Goal: Task Accomplishment & Management: Manage account settings

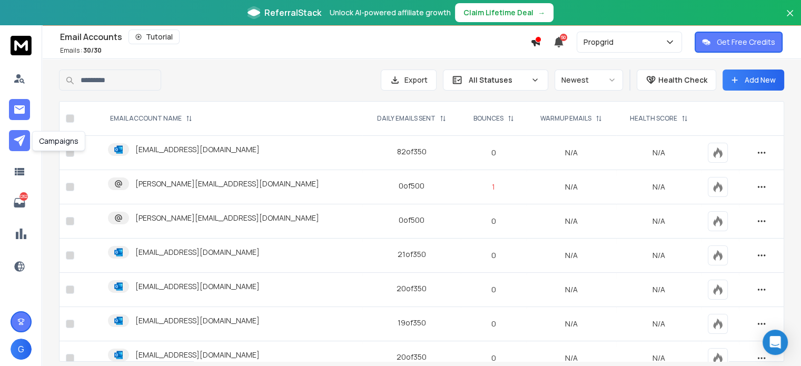
click at [11, 132] on link at bounding box center [19, 140] width 21 height 21
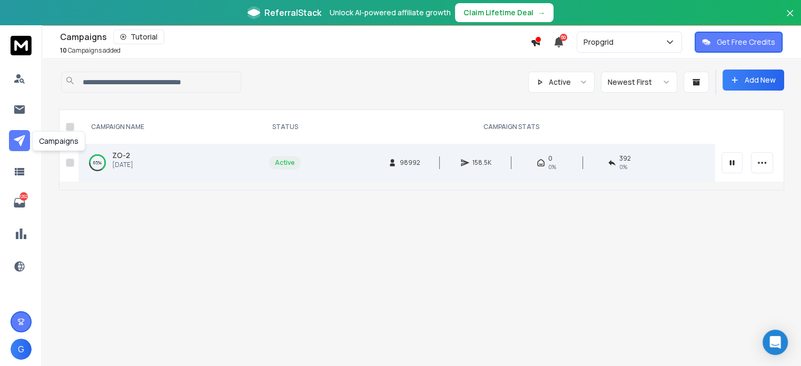
click at [133, 159] on h1 "ZO-2" at bounding box center [122, 155] width 21 height 11
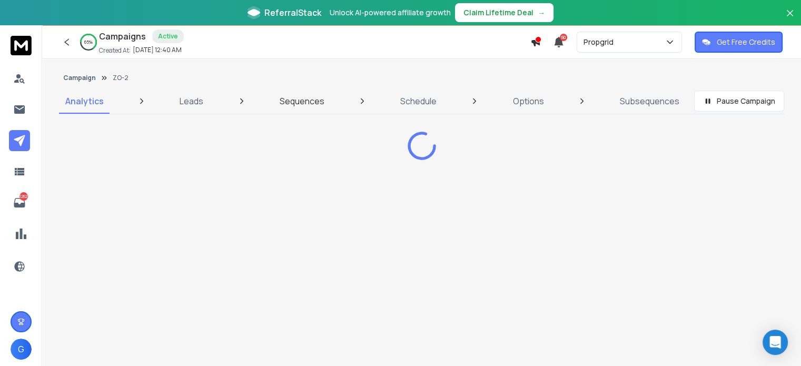
click at [289, 104] on p "Sequences" at bounding box center [301, 101] width 45 height 13
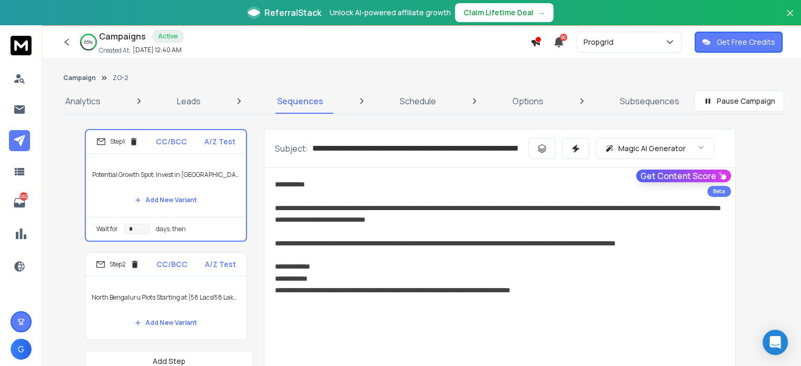
click at [221, 303] on p "North Bengaluru Plots Starting at {58 Lacs|58 Lakhs|58 Lacs only|just 58 Lacs},…" at bounding box center [166, 297] width 148 height 29
type input "**********"
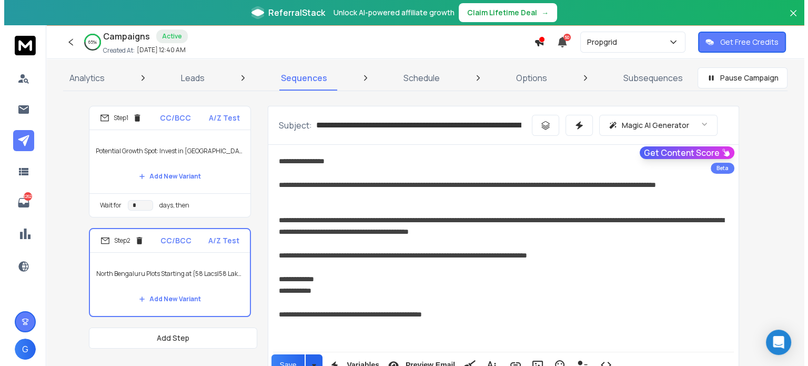
scroll to position [52, 0]
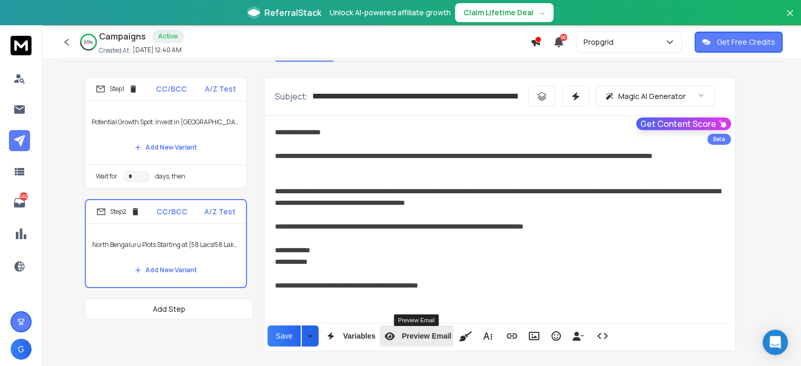
click at [436, 336] on span "Preview Email" at bounding box center [426, 336] width 54 height 9
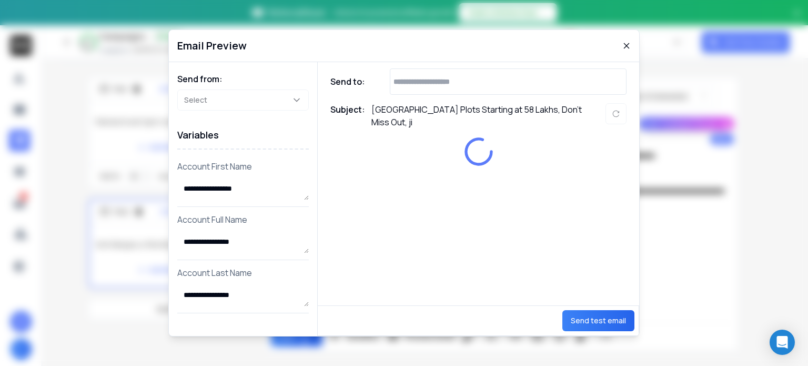
type textarea "**********"
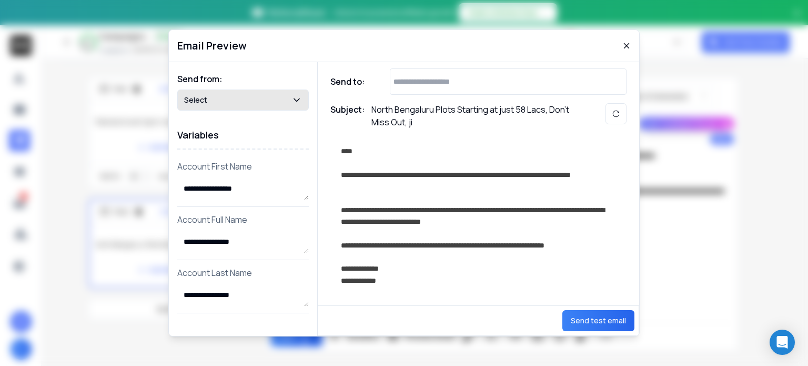
click at [268, 98] on div "Select" at bounding box center [243, 100] width 118 height 11
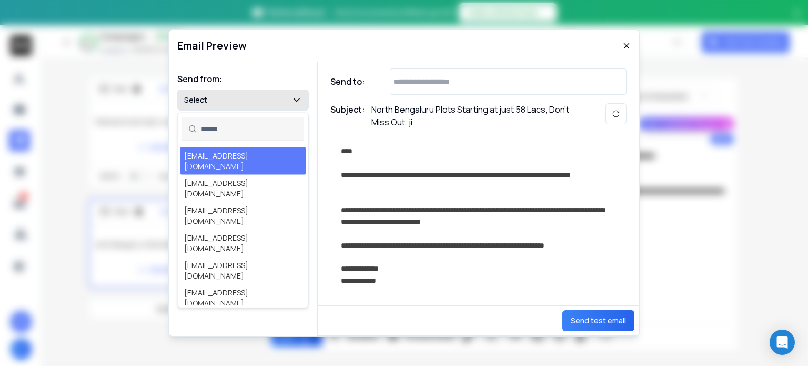
type textarea "******"
type textarea "**********"
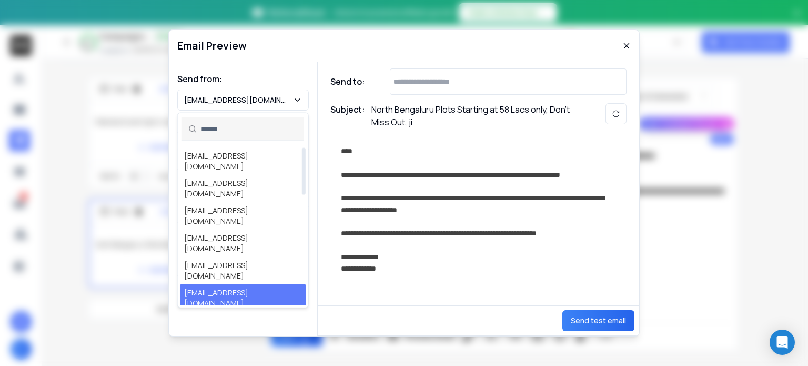
click at [256, 287] on div "[EMAIL_ADDRESS][DOMAIN_NAME]" at bounding box center [243, 297] width 118 height 21
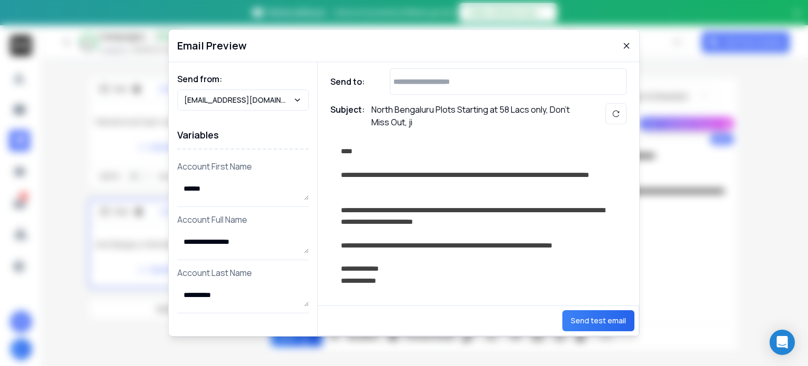
click at [413, 84] on input at bounding box center [508, 81] width 229 height 19
click at [593, 323] on button "Send test email" at bounding box center [599, 320] width 72 height 21
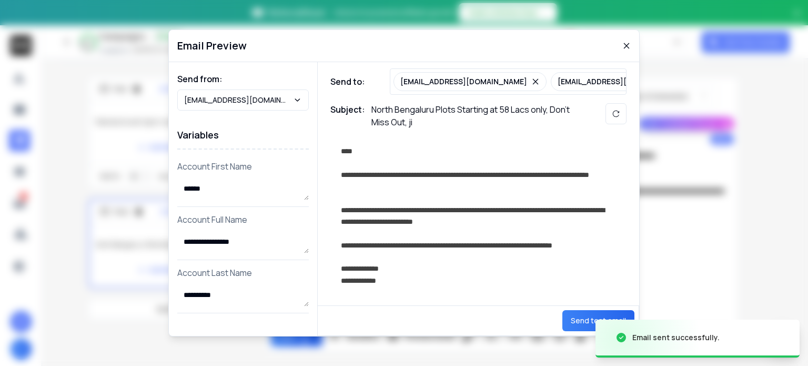
type textarea "**********"
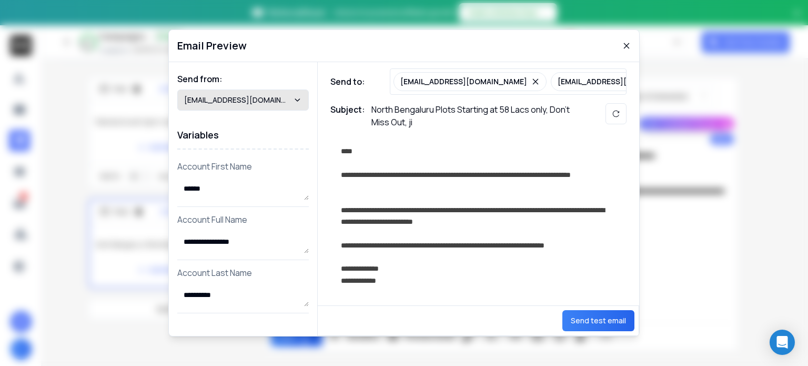
click at [237, 101] on p "[EMAIL_ADDRESS][DOMAIN_NAME]" at bounding box center [238, 100] width 109 height 11
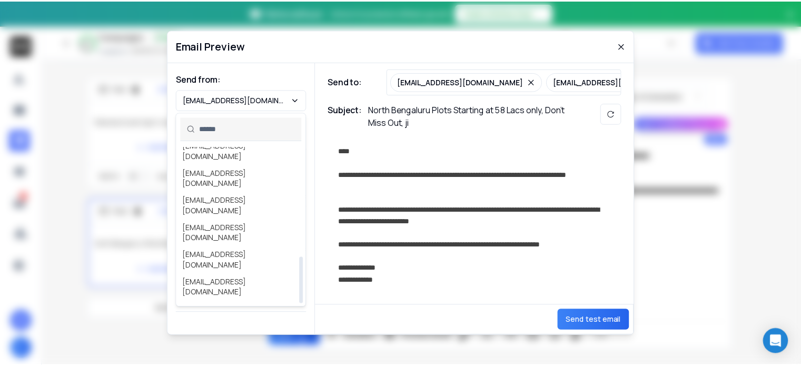
scroll to position [368, 0]
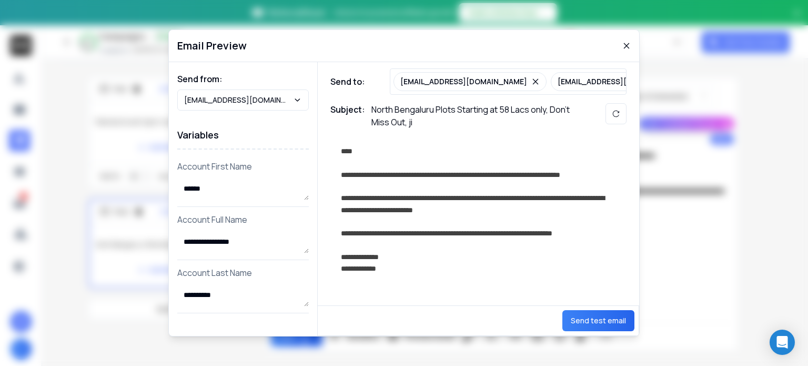
click at [587, 330] on button "Send test email" at bounding box center [599, 320] width 72 height 21
click at [579, 321] on button "Send test email" at bounding box center [599, 320] width 72 height 21
click at [242, 96] on p "[EMAIL_ADDRESS][DOMAIN_NAME]" at bounding box center [238, 100] width 109 height 11
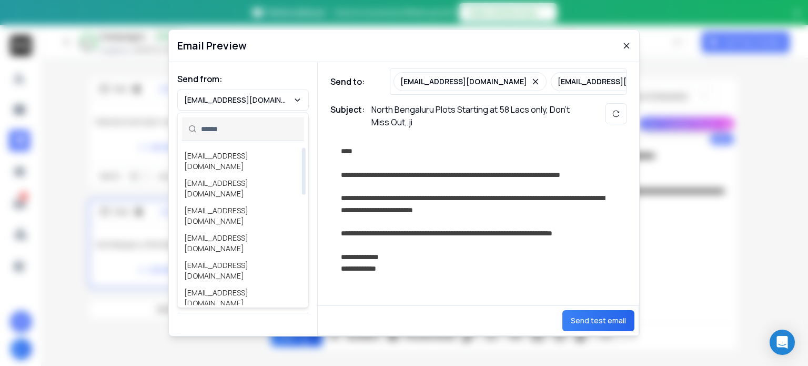
click at [252, 315] on div "[EMAIL_ADDRESS][DOMAIN_NAME]" at bounding box center [243, 325] width 118 height 21
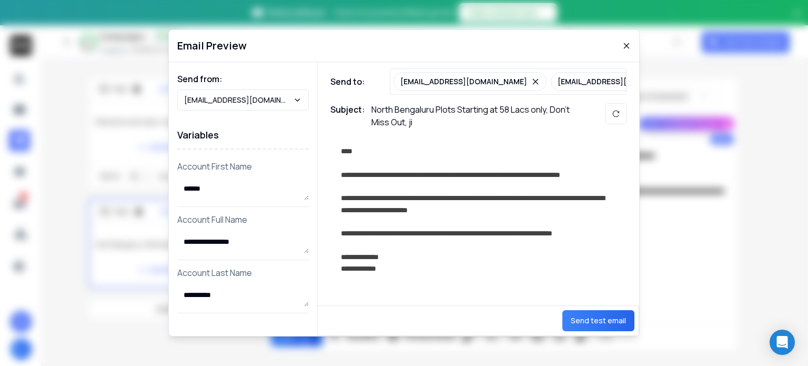
click at [581, 326] on button "Send test email" at bounding box center [599, 320] width 72 height 21
click at [626, 45] on icon at bounding box center [627, 46] width 6 height 6
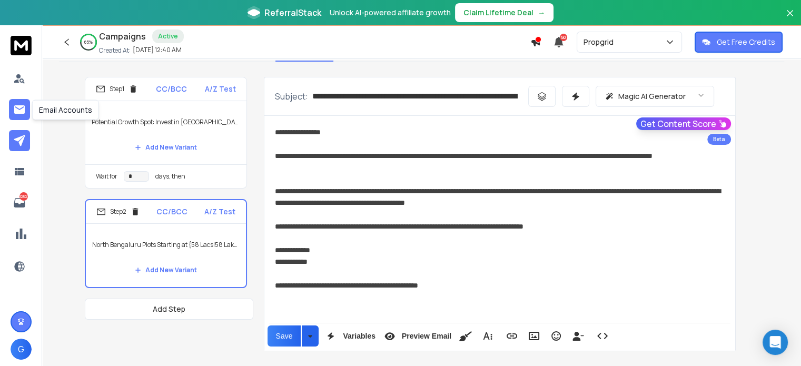
click at [17, 105] on icon at bounding box center [19, 109] width 11 height 8
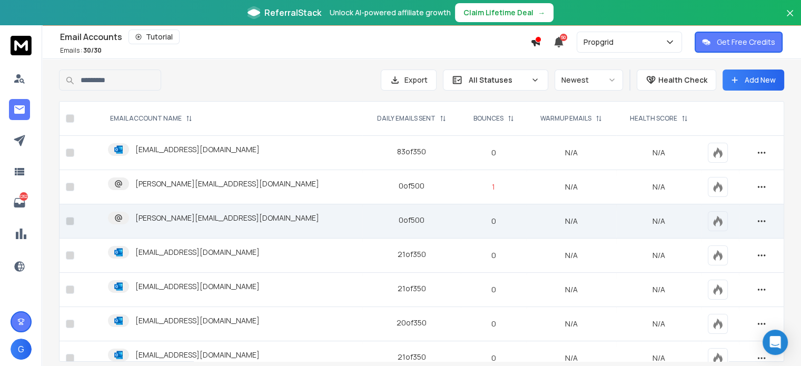
click at [248, 225] on td "[PERSON_NAME][EMAIL_ADDRESS][DOMAIN_NAME]" at bounding box center [232, 221] width 261 height 34
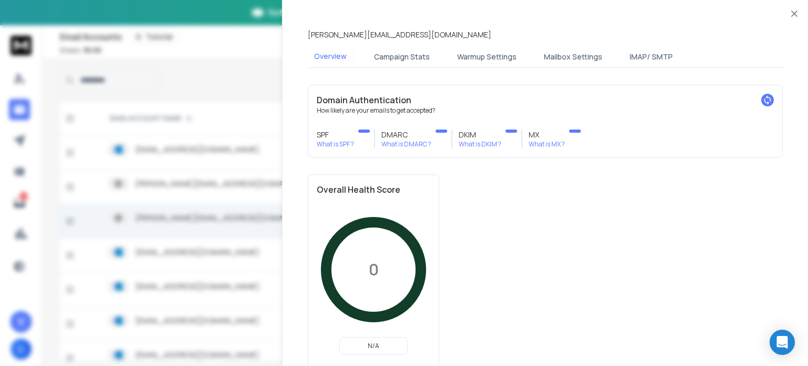
click at [248, 225] on div at bounding box center [404, 183] width 808 height 366
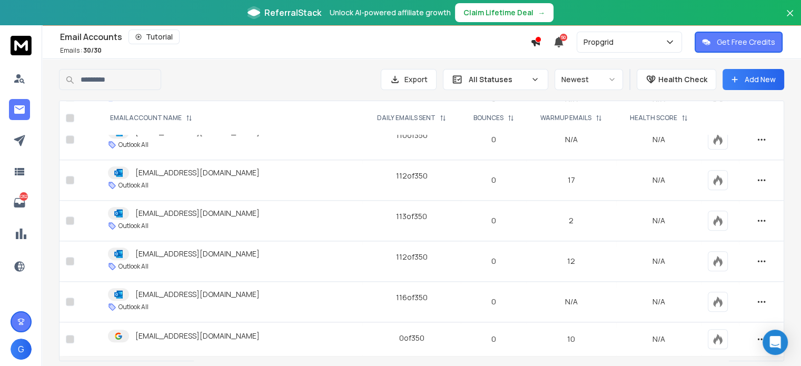
click at [140, 77] on input at bounding box center [110, 79] width 102 height 21
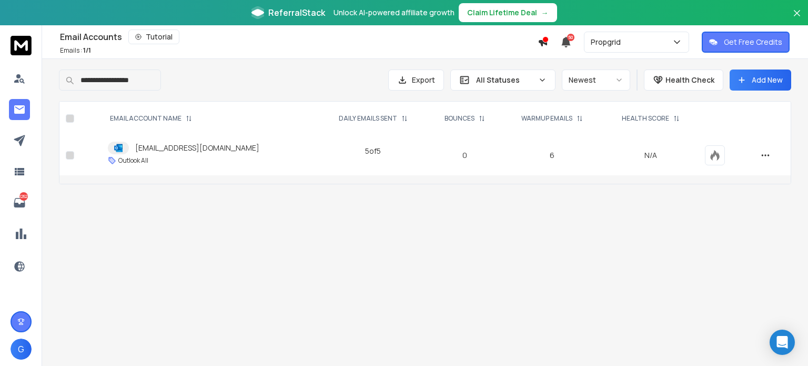
type input "**********"
click at [22, 144] on icon at bounding box center [19, 140] width 13 height 13
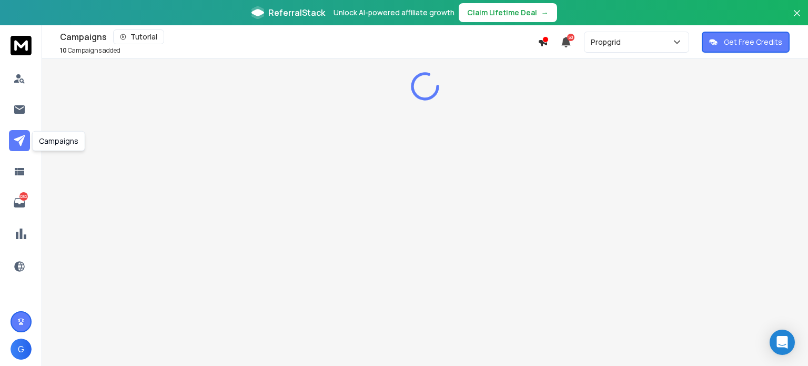
click at [22, 144] on icon at bounding box center [19, 140] width 13 height 13
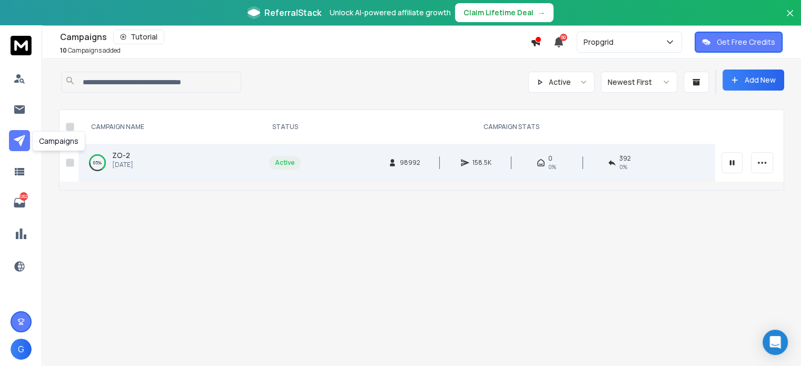
click at [335, 155] on div "98992 158.5K 0 0% 392 0 %" at bounding box center [510, 162] width 395 height 17
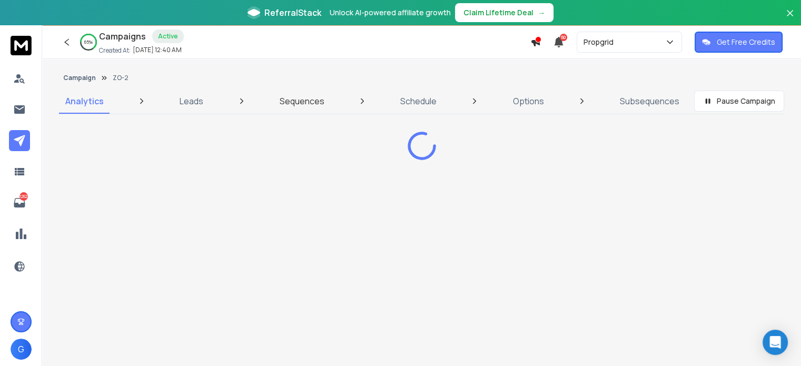
click at [320, 105] on p "Sequences" at bounding box center [301, 101] width 45 height 13
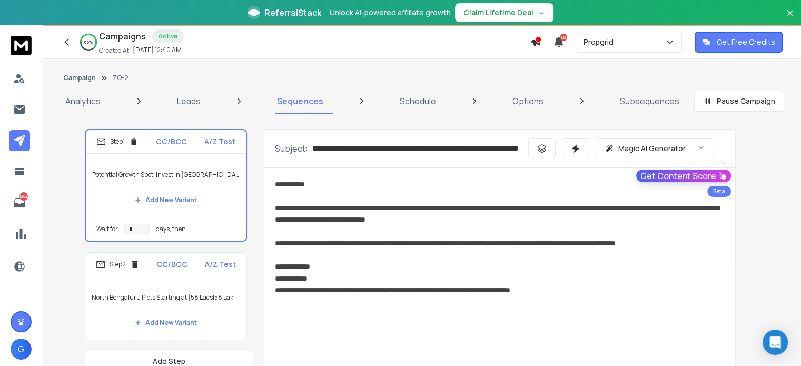
click at [197, 310] on p "North Bengaluru Plots Starting at {58 Lacs|58 Lakhs|58 Lacs only|just 58 Lacs},…" at bounding box center [166, 297] width 148 height 29
type input "**********"
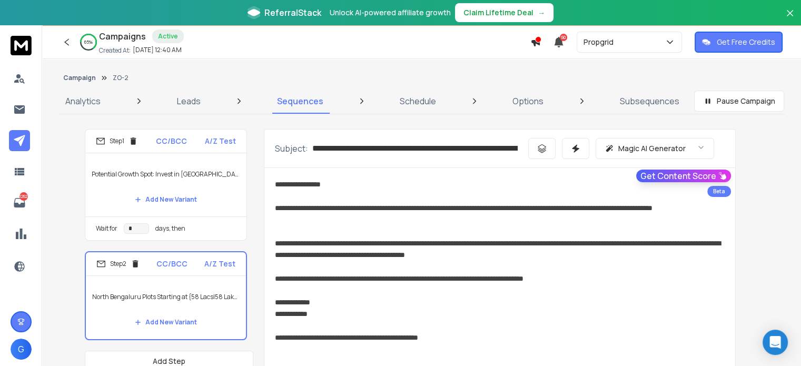
click at [285, 358] on div "**********" at bounding box center [499, 270] width 471 height 205
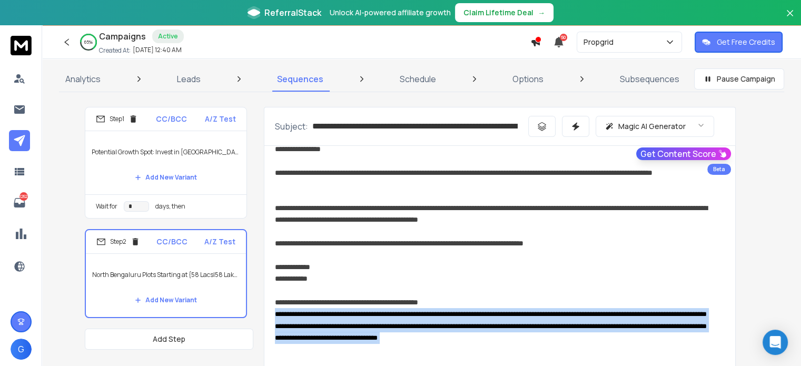
scroll to position [66, 0]
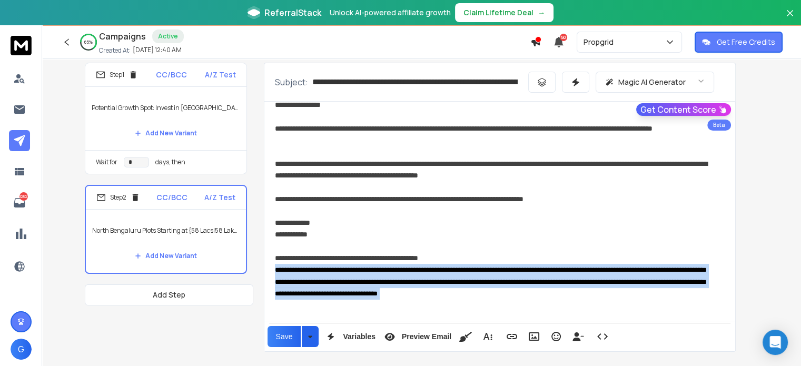
drag, startPoint x: 269, startPoint y: 338, endPoint x: 677, endPoint y: 308, distance: 409.5
click at [677, 308] on div "**********" at bounding box center [499, 211] width 471 height 219
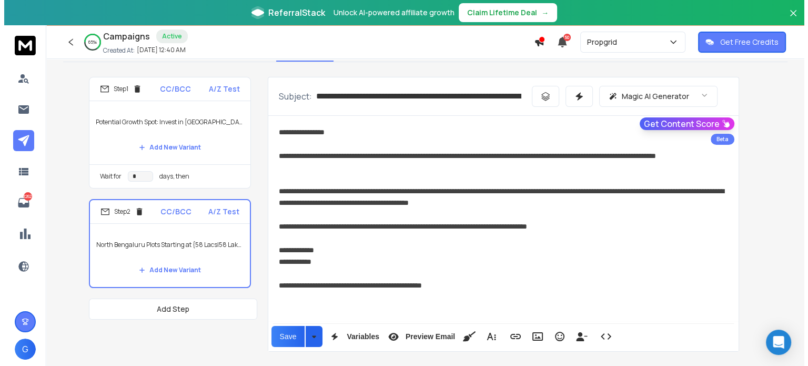
scroll to position [0, 0]
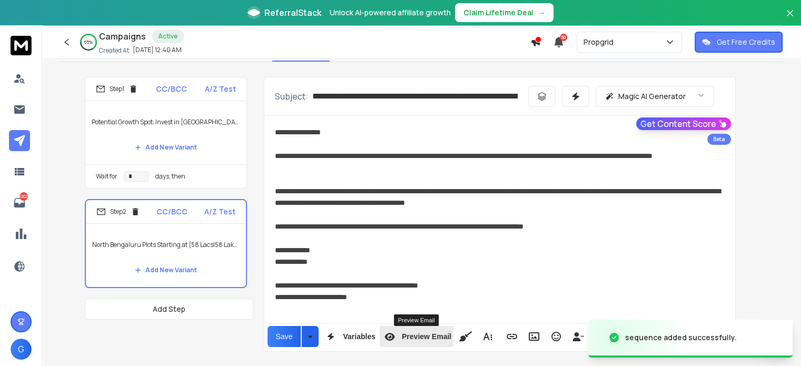
click at [451, 338] on span "Preview Email" at bounding box center [426, 336] width 54 height 9
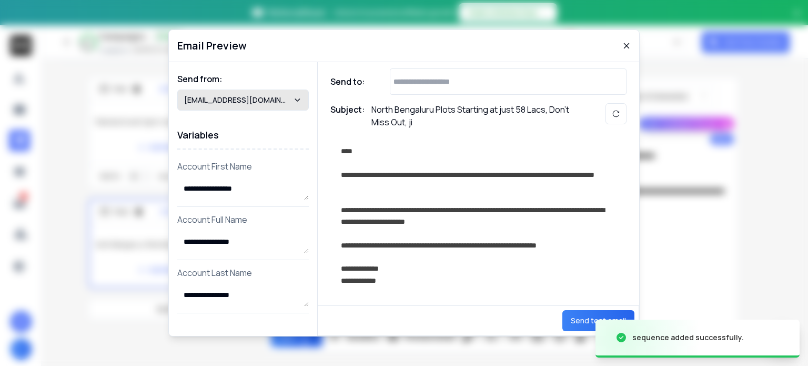
click at [245, 96] on div "[EMAIL_ADDRESS][DOMAIN_NAME]" at bounding box center [243, 100] width 118 height 11
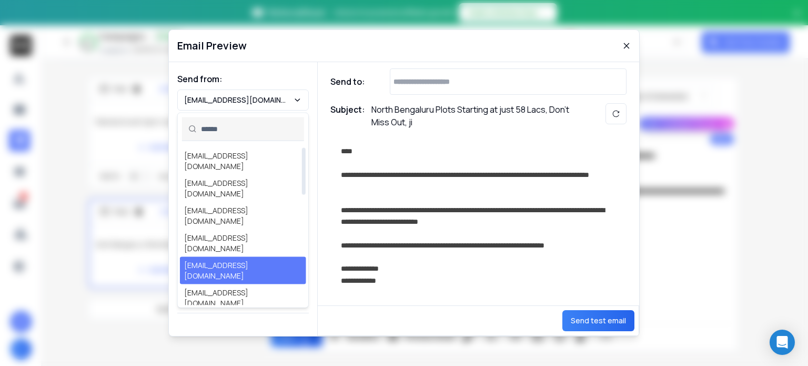
click at [279, 260] on div "[EMAIL_ADDRESS][DOMAIN_NAME]" at bounding box center [243, 270] width 118 height 21
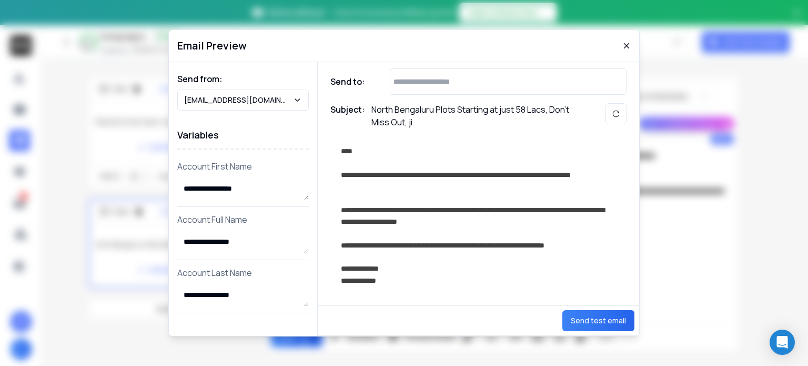
click at [419, 80] on input at bounding box center [508, 81] width 229 height 19
click at [583, 328] on button "Send test email" at bounding box center [599, 320] width 72 height 21
click at [624, 45] on icon at bounding box center [627, 46] width 8 height 8
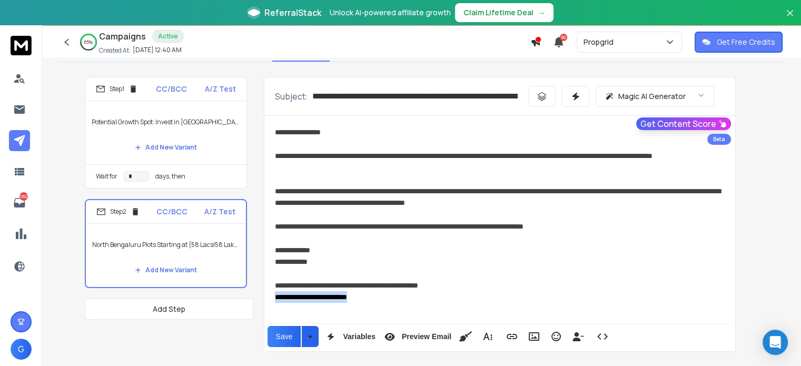
drag, startPoint x: 387, startPoint y: 293, endPoint x: 259, endPoint y: 303, distance: 127.7
click at [259, 303] on div "**********" at bounding box center [422, 214] width 674 height 275
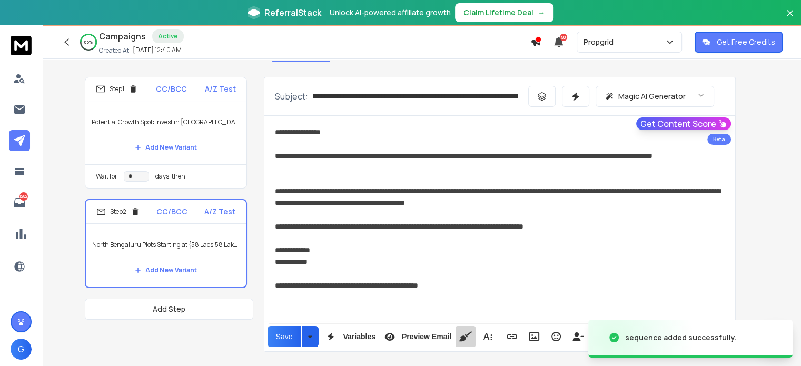
click at [462, 336] on icon "button" at bounding box center [465, 336] width 13 height 10
click at [467, 339] on icon "button" at bounding box center [465, 336] width 13 height 10
click at [287, 347] on div "Save Save as Template Variables Insert Variable Preview Email Preview Email Cle…" at bounding box center [382, 336] width 233 height 25
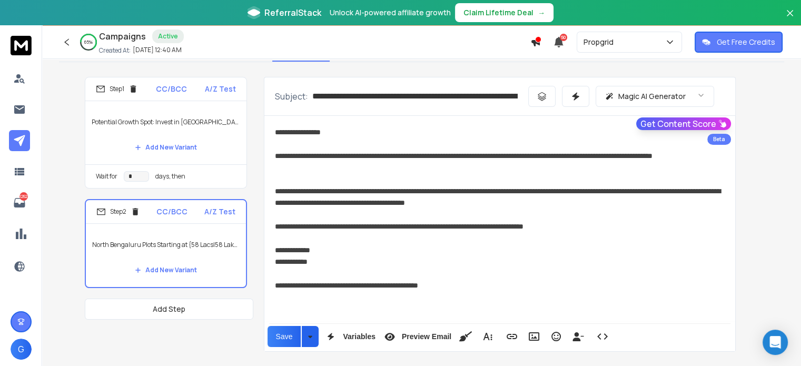
click at [208, 246] on p "North Bengaluru Plots Starting at {58 Lacs|58 Lakhs|58 Lacs only|just 58 Lacs},…" at bounding box center [165, 244] width 147 height 29
click at [416, 334] on span "Preview Email" at bounding box center [426, 336] width 54 height 9
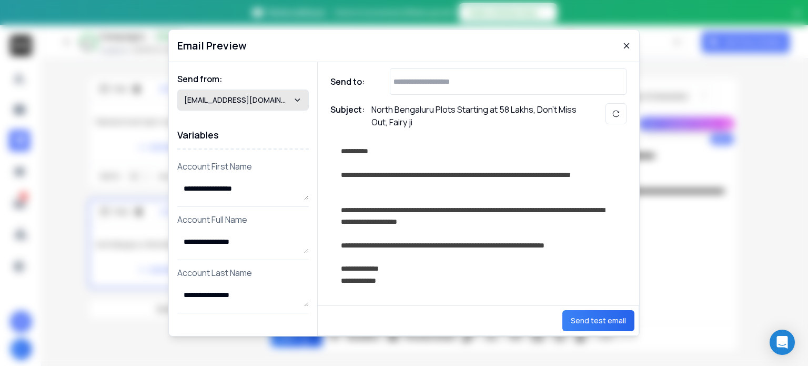
click at [208, 102] on p "[EMAIL_ADDRESS][DOMAIN_NAME]" at bounding box center [238, 100] width 109 height 11
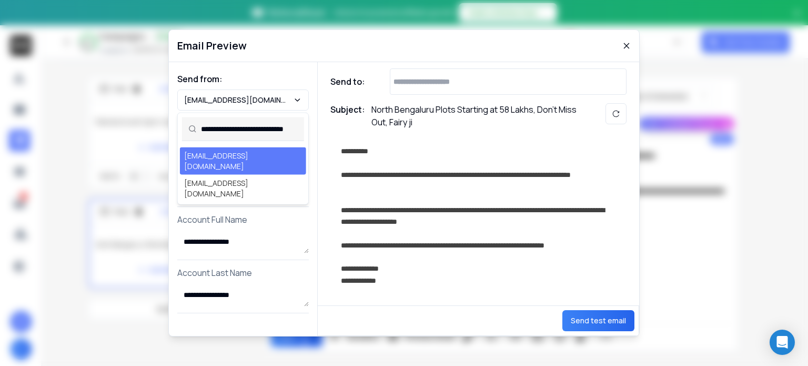
scroll to position [0, 24]
type input "**********"
click at [251, 155] on div "[EMAIL_ADDRESS][DOMAIN_NAME]" at bounding box center [243, 161] width 118 height 21
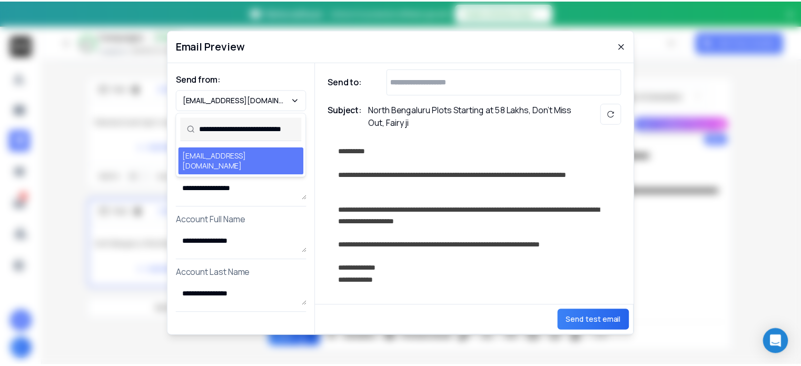
scroll to position [0, 0]
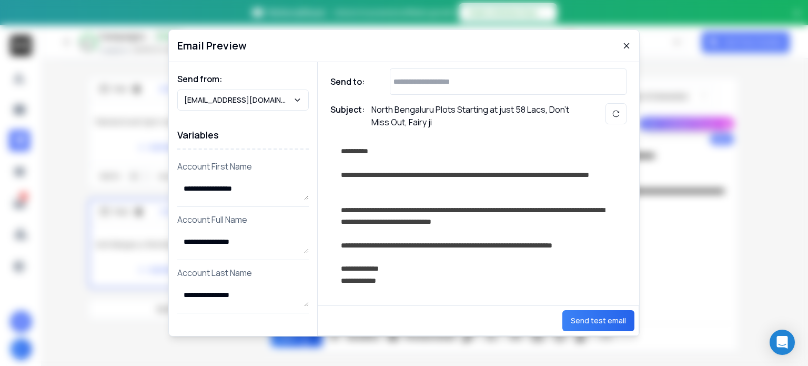
click at [414, 161] on div at bounding box center [478, 163] width 275 height 12
click at [414, 84] on input at bounding box center [508, 81] width 229 height 19
click at [617, 314] on button "Send test email" at bounding box center [599, 320] width 72 height 21
drag, startPoint x: 246, startPoint y: 242, endPoint x: 162, endPoint y: 239, distance: 84.2
click at [162, 239] on div "**********" at bounding box center [404, 183] width 808 height 328
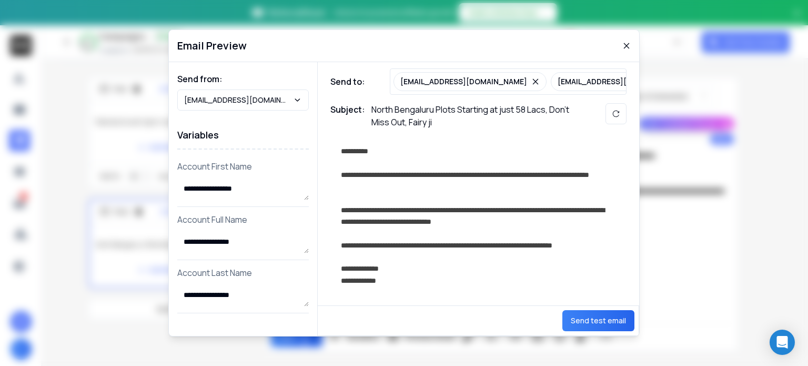
drag, startPoint x: 185, startPoint y: 258, endPoint x: 177, endPoint y: 242, distance: 18.4
click at [177, 242] on div "**********" at bounding box center [243, 199] width 148 height 253
drag, startPoint x: 177, startPoint y: 242, endPoint x: 241, endPoint y: 239, distance: 63.7
click at [241, 239] on div "**********" at bounding box center [243, 199] width 148 height 253
click at [241, 239] on textarea "**********" at bounding box center [243, 242] width 132 height 21
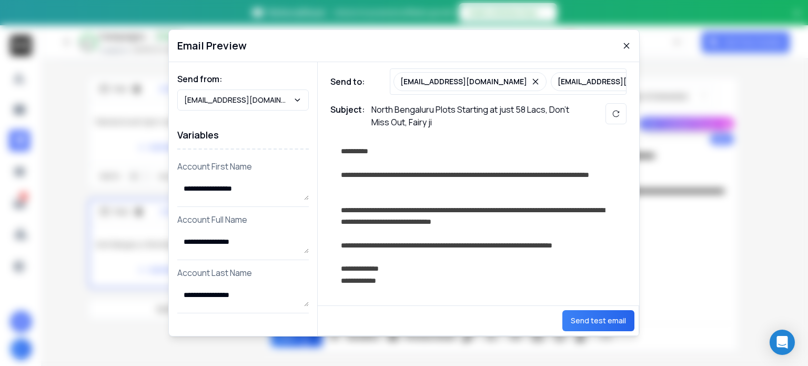
drag, startPoint x: 251, startPoint y: 244, endPoint x: 186, endPoint y: 239, distance: 64.9
click at [186, 239] on textarea "**********" at bounding box center [243, 242] width 132 height 21
click at [629, 46] on icon at bounding box center [627, 46] width 8 height 8
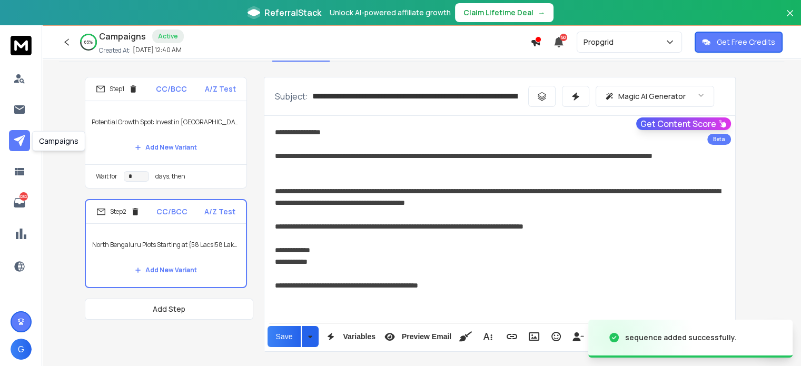
click at [18, 141] on icon at bounding box center [19, 140] width 13 height 13
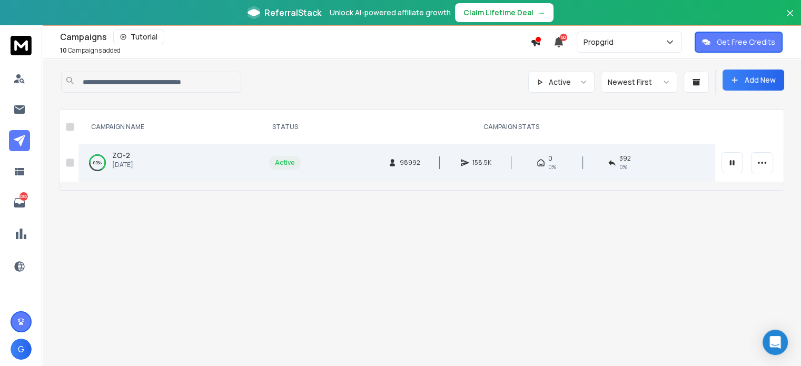
click at [735, 165] on icon at bounding box center [731, 162] width 9 height 9
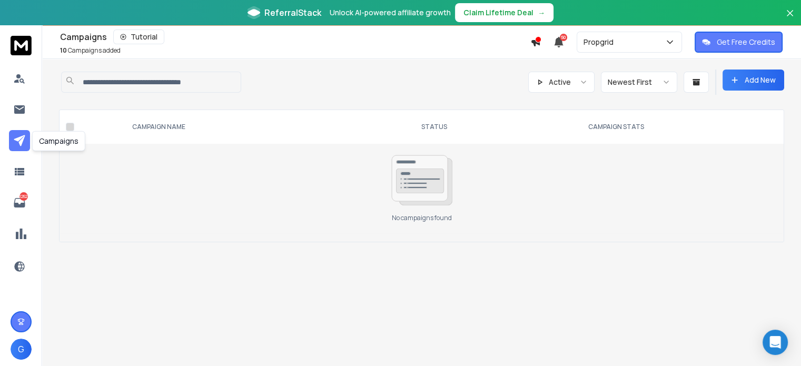
click at [24, 141] on icon at bounding box center [19, 140] width 13 height 13
click at [18, 107] on icon at bounding box center [19, 109] width 11 height 8
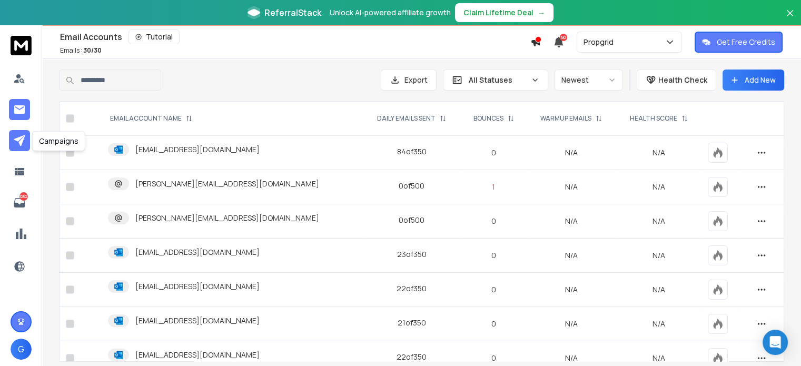
click at [22, 135] on icon at bounding box center [19, 140] width 13 height 13
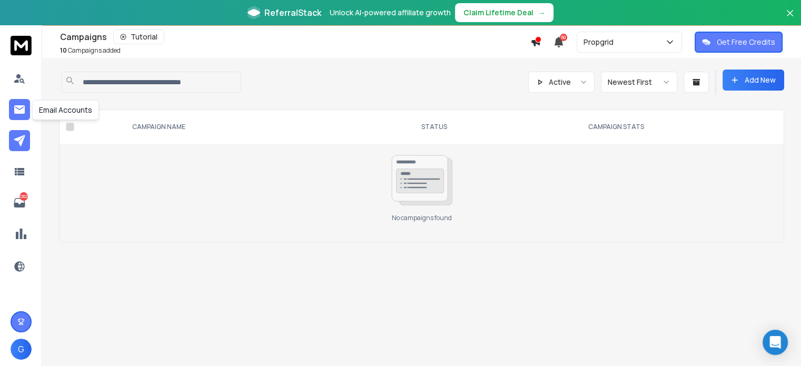
click at [20, 111] on icon at bounding box center [19, 109] width 11 height 8
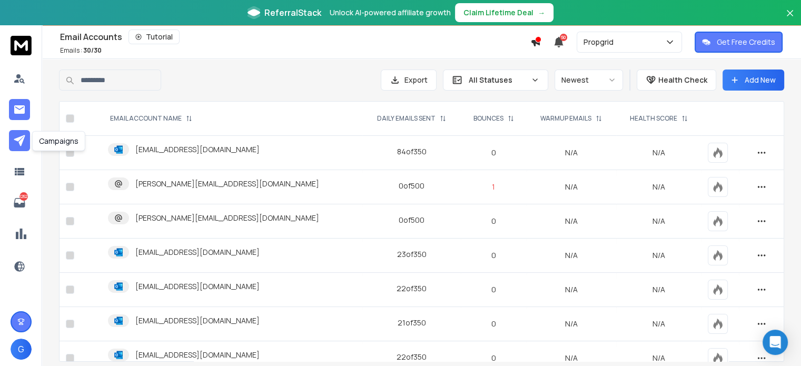
click at [9, 135] on link at bounding box center [19, 140] width 21 height 21
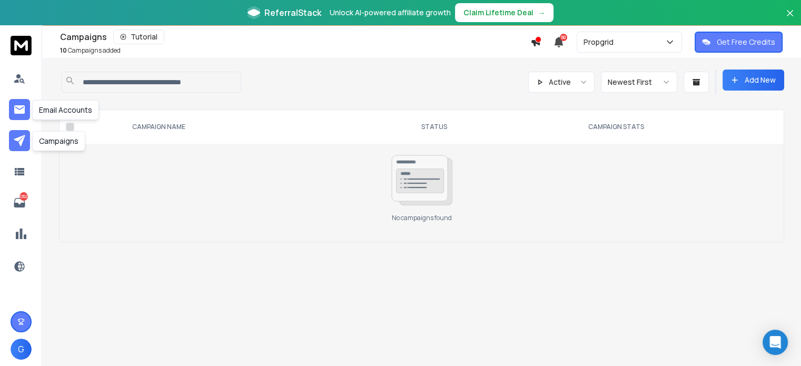
click at [21, 102] on link at bounding box center [19, 109] width 21 height 21
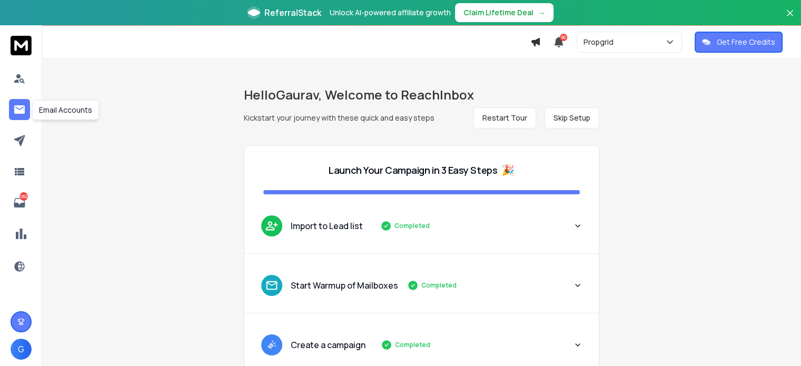
drag, startPoint x: 0, startPoint y: 0, endPoint x: 23, endPoint y: 109, distance: 111.4
click at [23, 109] on icon at bounding box center [19, 109] width 11 height 8
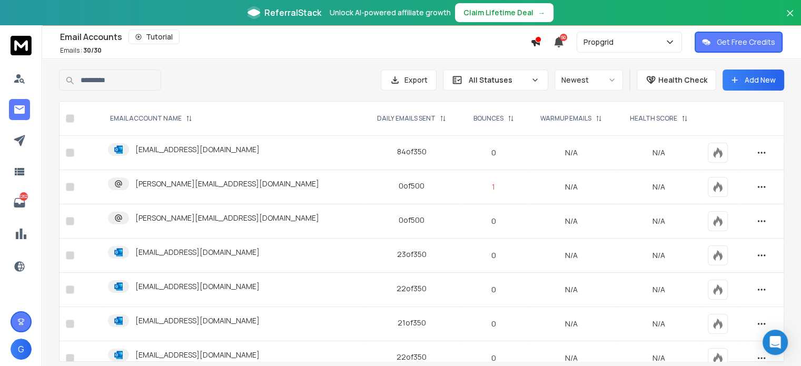
click at [365, 63] on div "Export All Statuses Newest Health Check Add New EMAIL ACCOUNT NAME DAILY EMAILS…" at bounding box center [421, 215] width 758 height 313
click at [27, 141] on link at bounding box center [19, 140] width 21 height 21
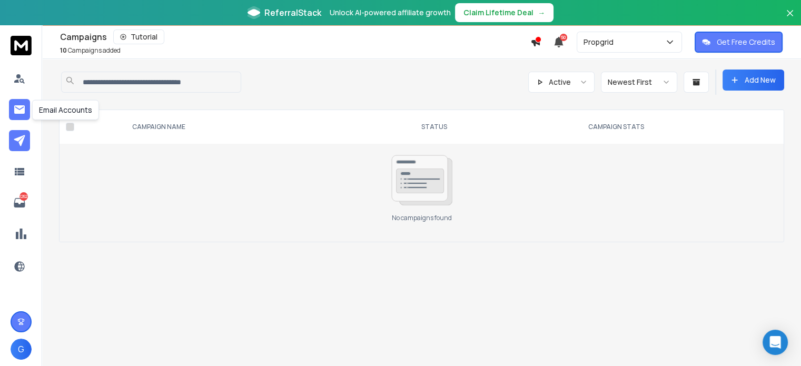
click at [26, 109] on link at bounding box center [19, 109] width 21 height 21
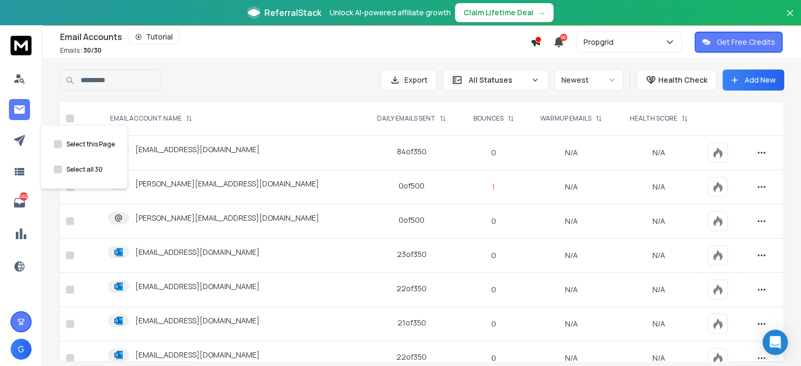
click at [72, 118] on button "Select this Page" at bounding box center [70, 118] width 8 height 8
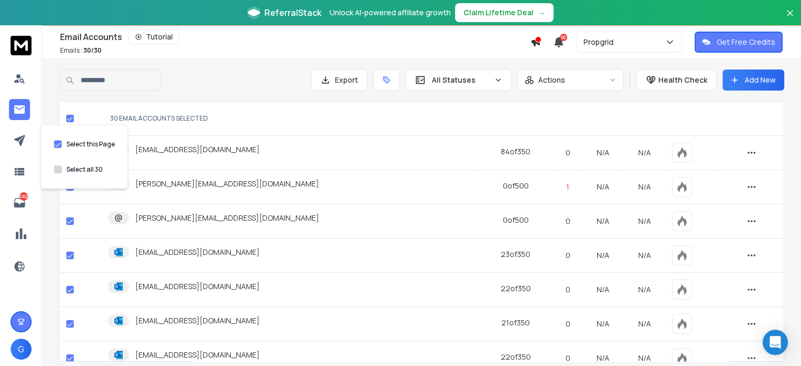
click at [59, 170] on button "Select this Page" at bounding box center [58, 169] width 8 height 8
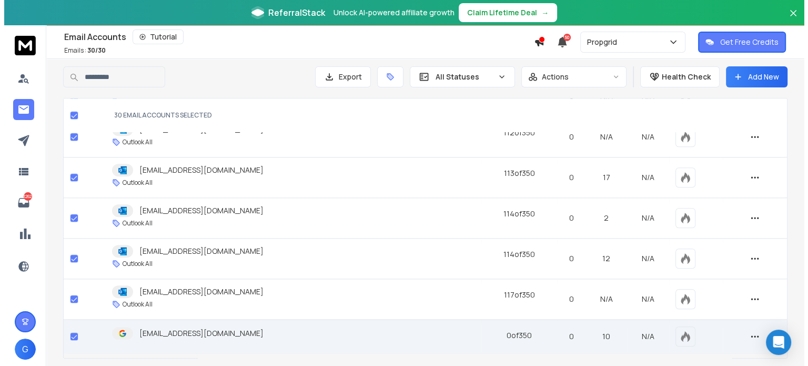
scroll to position [6, 0]
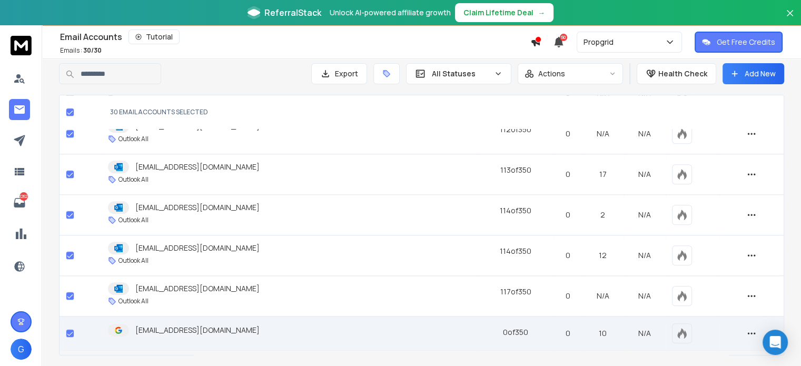
click at [70, 330] on button "button" at bounding box center [70, 333] width 8 height 8
click at [69, 329] on button "button" at bounding box center [70, 333] width 8 height 8
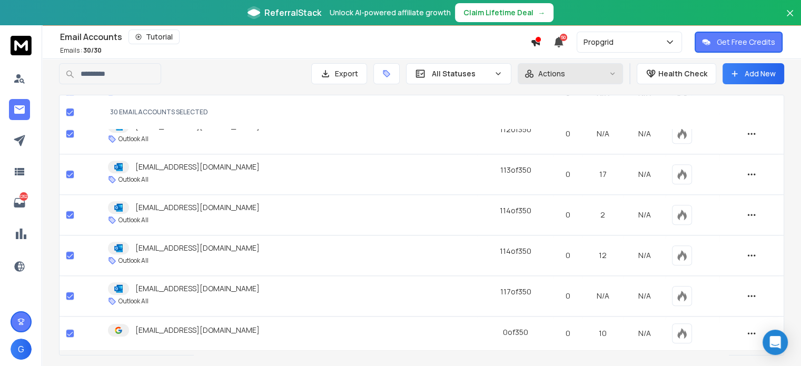
click at [552, 76] on p "Actions" at bounding box center [551, 73] width 27 height 11
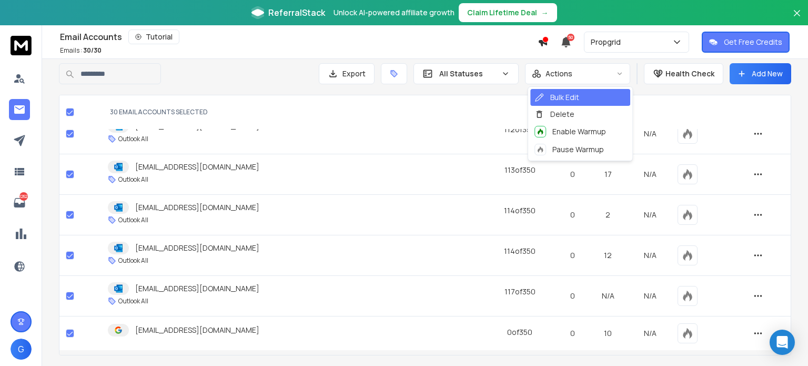
click at [556, 94] on div "Bulk Edit" at bounding box center [557, 97] width 45 height 11
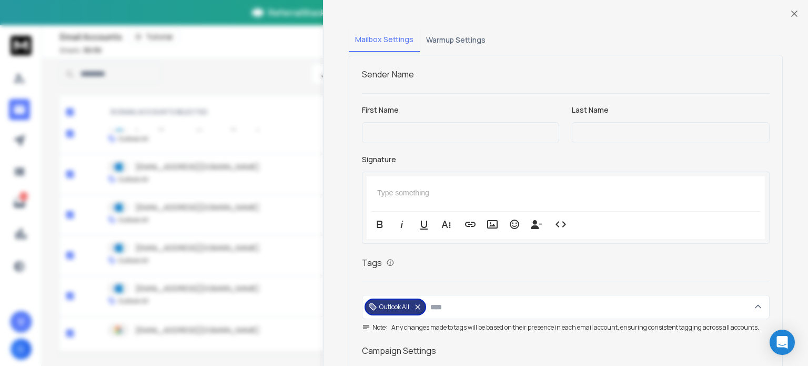
click at [397, 135] on input "text" at bounding box center [460, 132] width 197 height 21
click at [473, 105] on div "Sender Name First Name Last Name Signature Type something Clear Formatting Font…" at bounding box center [566, 330] width 434 height 550
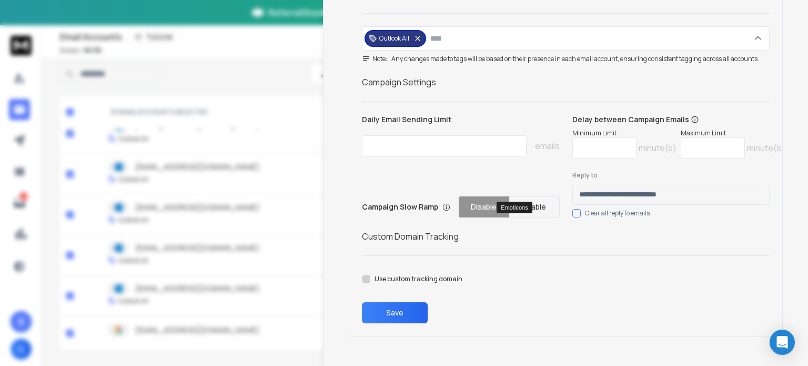
scroll to position [284, 0]
click at [438, 144] on input "number" at bounding box center [444, 145] width 164 height 21
type input "**"
click at [609, 137] on input "number" at bounding box center [605, 147] width 64 height 21
click at [705, 144] on input "number" at bounding box center [713, 147] width 64 height 21
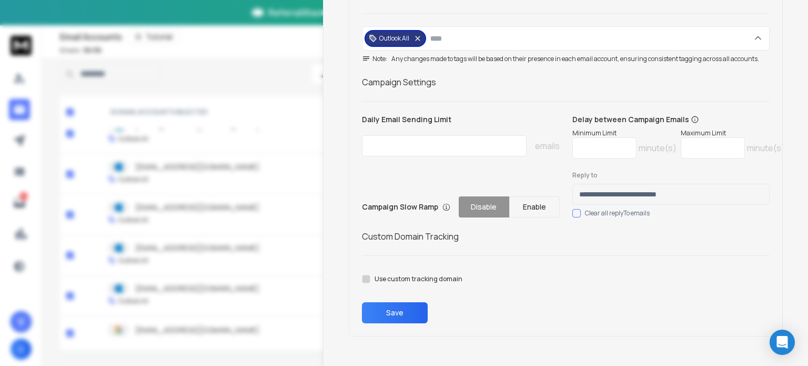
type input "*"
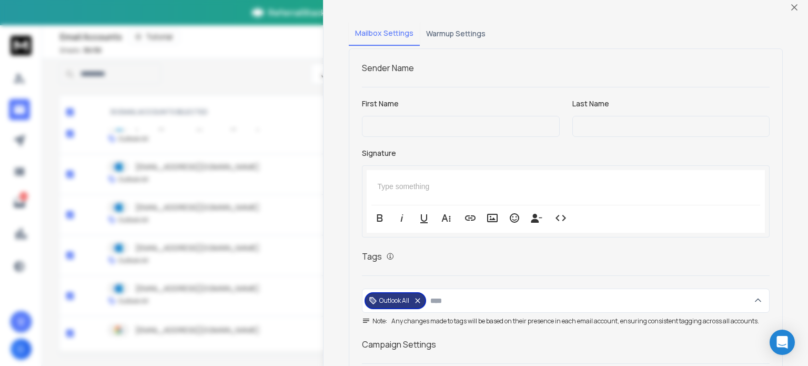
scroll to position [0, 0]
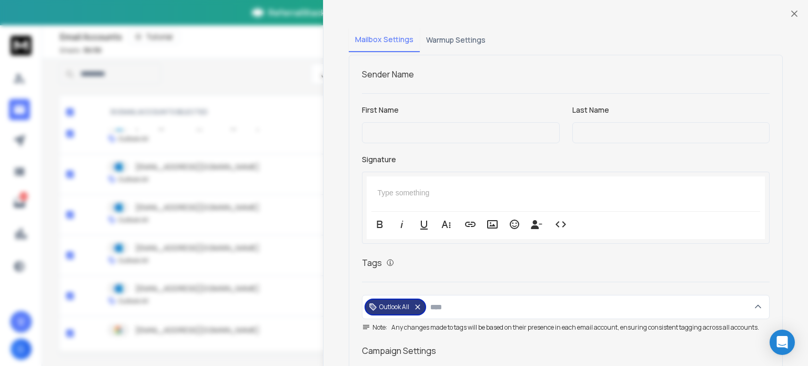
type input "**"
click at [457, 37] on button "Warmup Settings" at bounding box center [456, 40] width 72 height 24
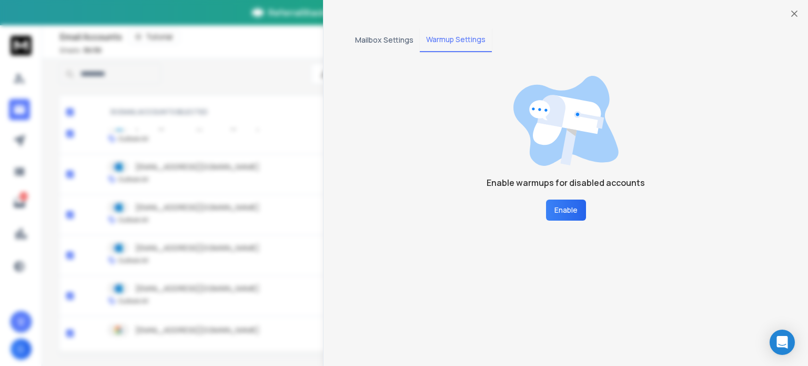
click at [565, 212] on button "Enable" at bounding box center [566, 209] width 40 height 21
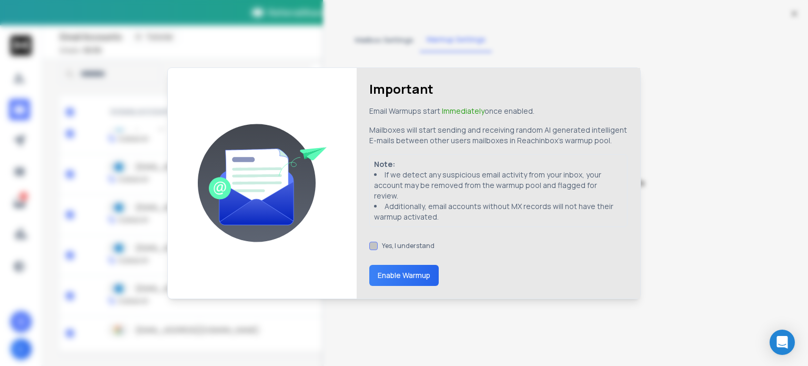
click at [370, 242] on button "Yes, I understand" at bounding box center [373, 246] width 8 height 8
click at [407, 273] on button "Enable Warmup" at bounding box center [403, 275] width 69 height 21
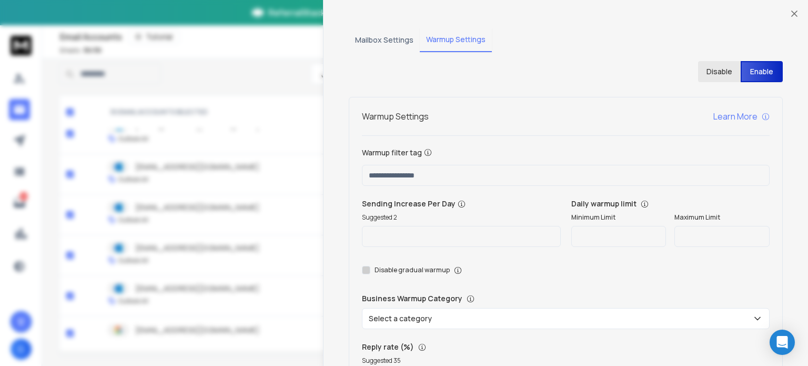
click at [445, 177] on input at bounding box center [566, 175] width 408 height 21
click at [385, 208] on p "Sending Increase Per Day" at bounding box center [461, 203] width 198 height 11
click at [364, 271] on button "Disable gradual warmup" at bounding box center [366, 270] width 8 height 8
click at [615, 226] on div "Minimum Limit" at bounding box center [619, 230] width 95 height 34
type input "**"
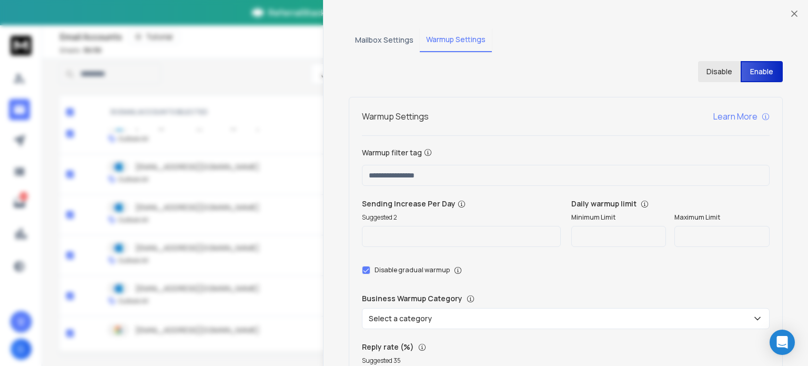
click at [712, 234] on input "number" at bounding box center [722, 236] width 95 height 21
type input "**"
click at [576, 284] on form "Warmup Settings Learn More Warmup filter tag Sending Increase Per Day Suggested…" at bounding box center [566, 310] width 408 height 401
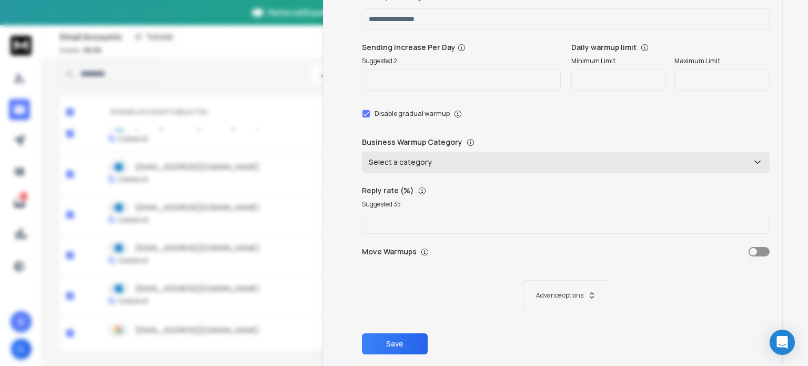
click at [442, 157] on div "Select a category" at bounding box center [566, 162] width 394 height 11
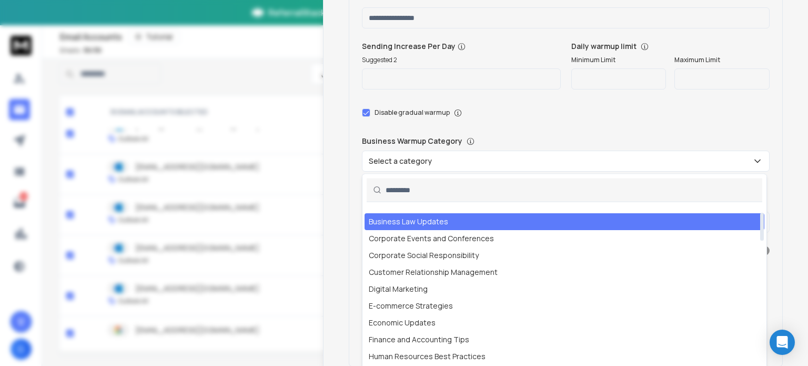
scroll to position [21, 0]
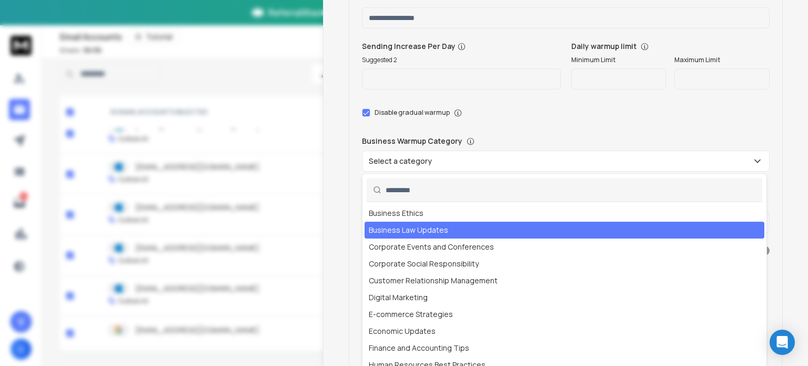
click at [467, 141] on div at bounding box center [404, 183] width 808 height 366
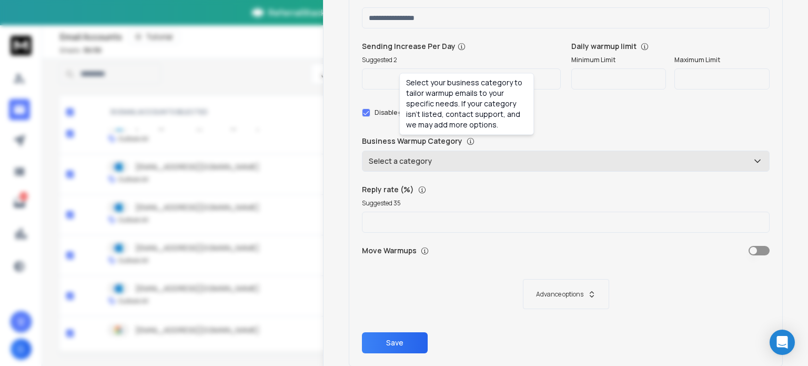
click at [476, 169] on button "Select a category" at bounding box center [566, 161] width 408 height 21
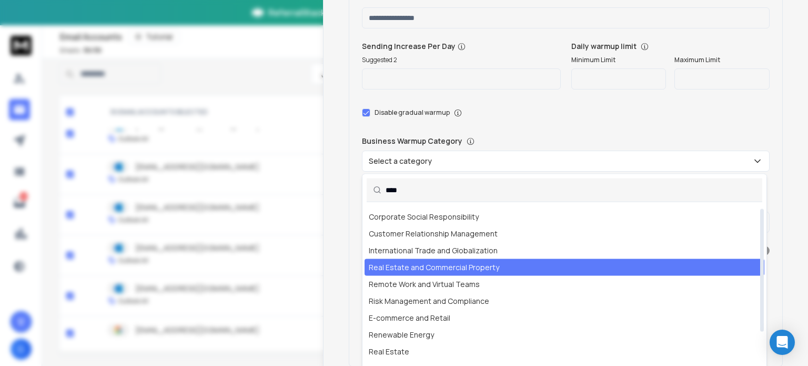
type input "****"
click at [423, 271] on span "Real Estate and Commercial Property" at bounding box center [434, 267] width 131 height 11
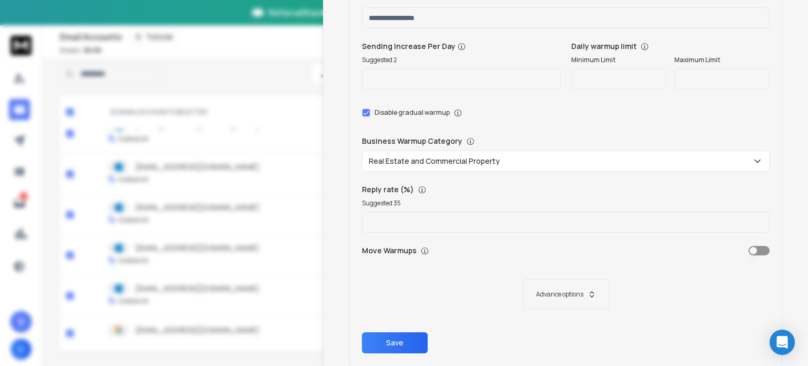
click at [402, 225] on input "number" at bounding box center [566, 222] width 408 height 21
drag, startPoint x: 402, startPoint y: 225, endPoint x: 293, endPoint y: 217, distance: 109.2
click at [295, 217] on body "ReferralStack Unlock AI-powered affiliate growth Lifetime Deals available! Clai…" at bounding box center [400, 177] width 801 height 366
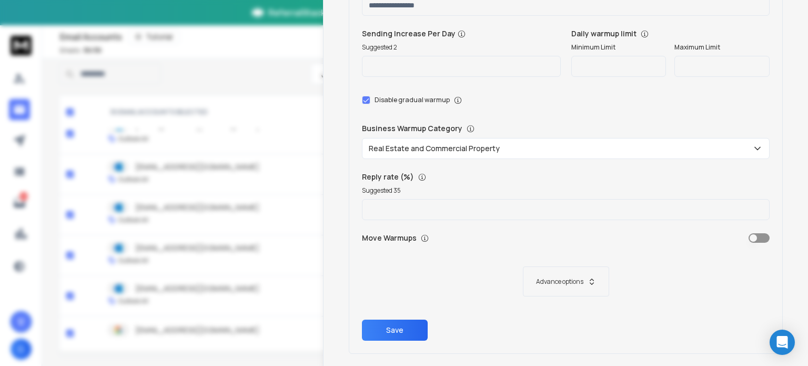
scroll to position [187, 0]
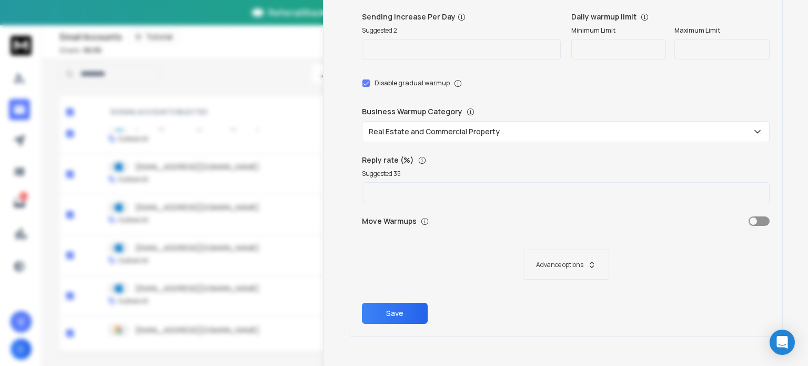
type input "**"
click at [578, 254] on div "Advance options" at bounding box center [566, 264] width 86 height 30
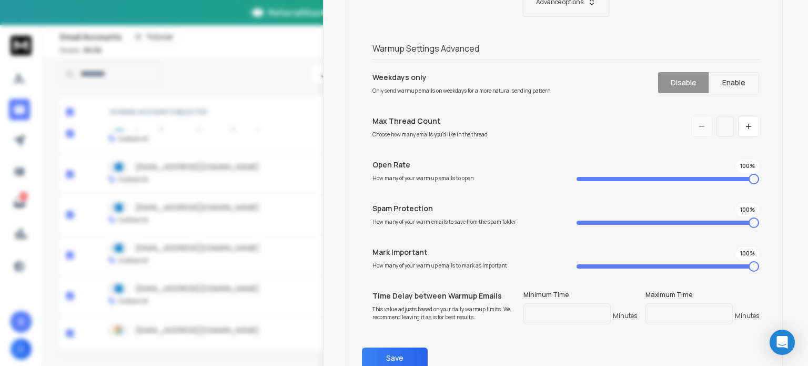
scroll to position [450, 0]
click at [722, 83] on button "Enable" at bounding box center [734, 82] width 51 height 21
click at [742, 131] on button "button" at bounding box center [748, 125] width 21 height 21
type input "*"
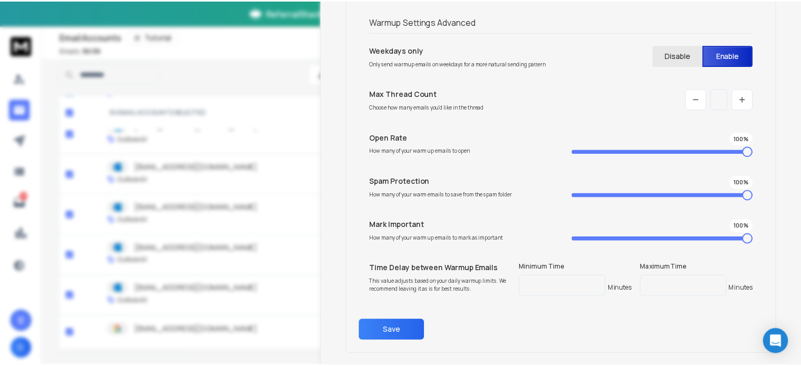
scroll to position [509, 0]
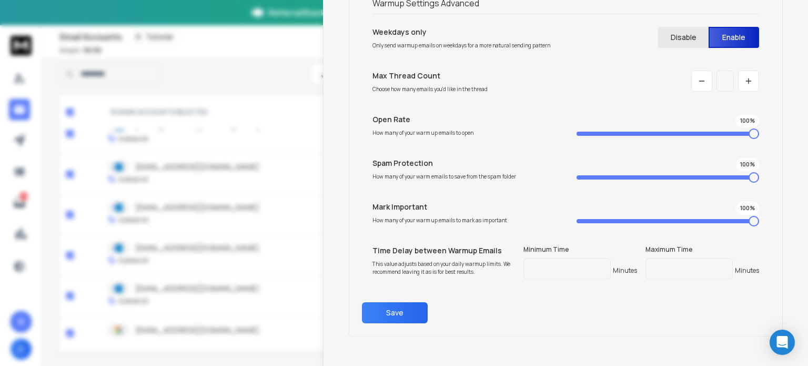
click at [525, 245] on label "Minimum Time" at bounding box center [581, 249] width 114 height 8
click at [525, 258] on input "number" at bounding box center [567, 268] width 87 height 21
type input "*"
click at [683, 263] on input "number" at bounding box center [689, 268] width 87 height 21
type input "*"
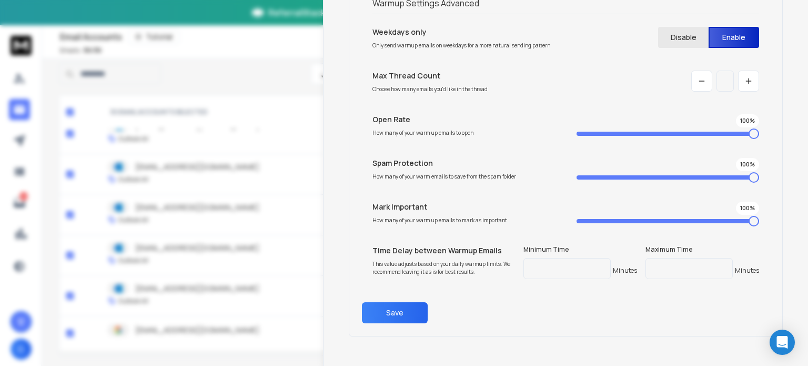
drag, startPoint x: 609, startPoint y: 309, endPoint x: 587, endPoint y: 301, distance: 23.8
drag, startPoint x: 549, startPoint y: 247, endPoint x: 447, endPoint y: 252, distance: 101.7
click at [447, 252] on div "Time Delay between Warmup Emails This value adjusts based on your daily warmup …" at bounding box center [566, 262] width 387 height 34
drag, startPoint x: 654, startPoint y: 244, endPoint x: 602, endPoint y: 243, distance: 51.6
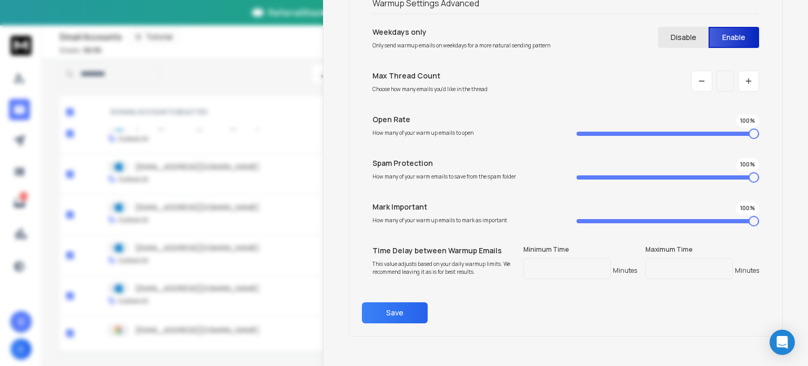
click at [602, 245] on div "Minimum Time Minutes Maximum Time * Minutes" at bounding box center [642, 262] width 236 height 34
click at [418, 308] on button "Save" at bounding box center [395, 312] width 66 height 21
type input "*"
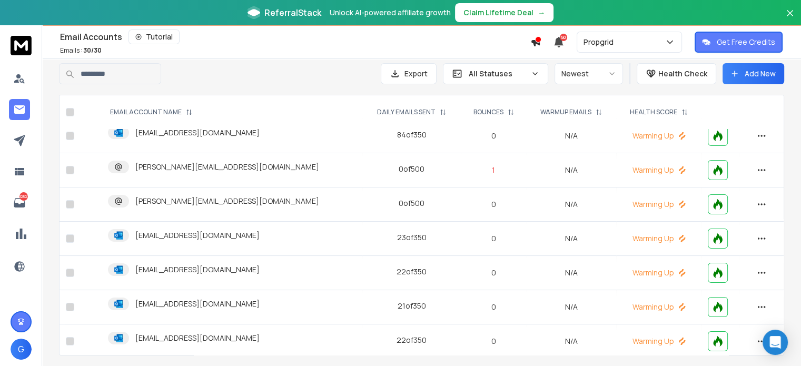
scroll to position [0, 0]
